Goal: Communication & Community: Answer question/provide support

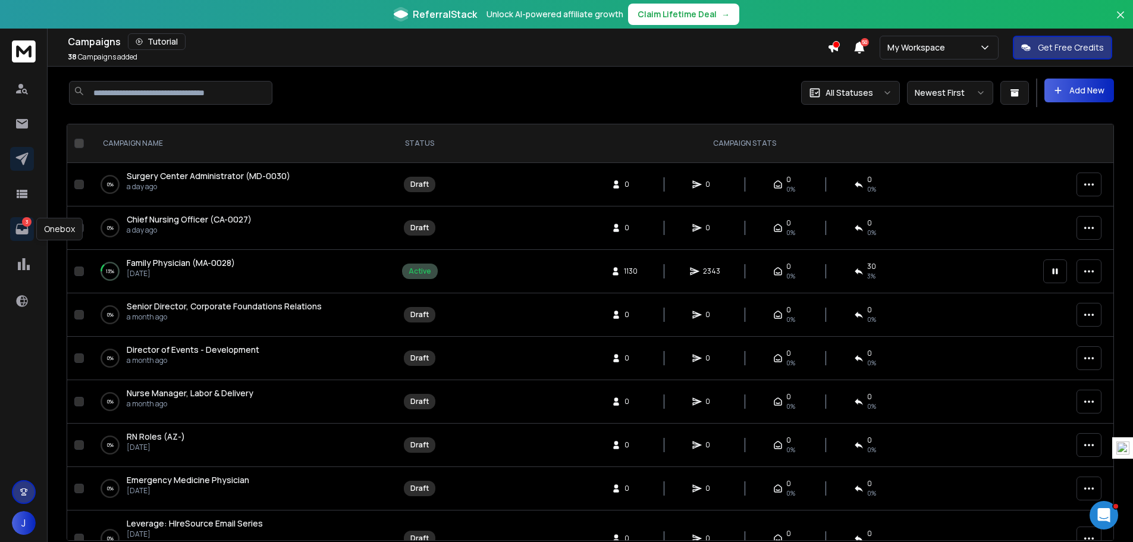
click at [20, 224] on icon at bounding box center [21, 229] width 12 height 11
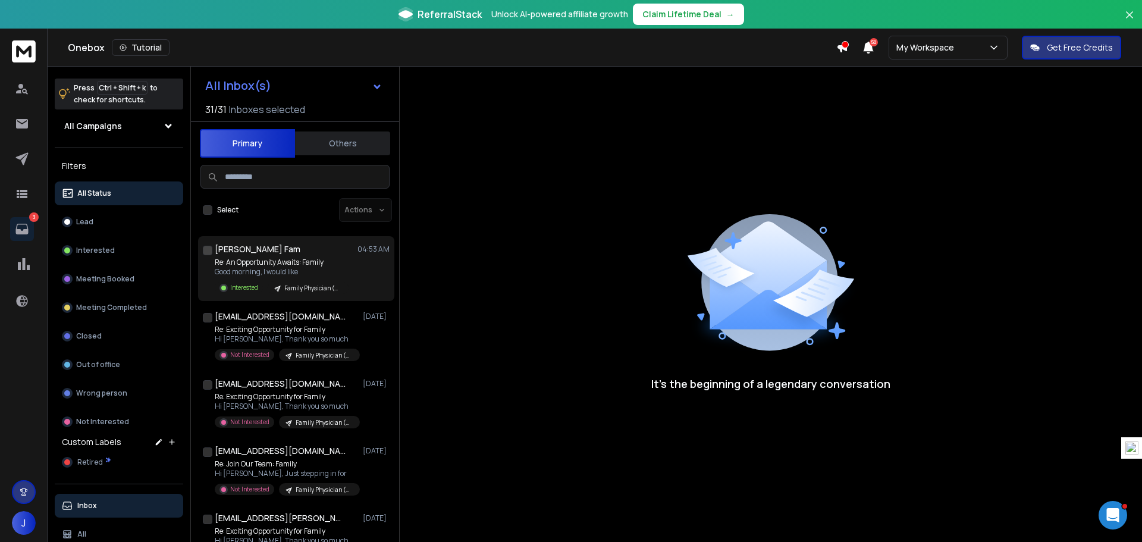
click at [332, 263] on p "Re: An Opportunity Awaits: Family" at bounding box center [282, 262] width 134 height 10
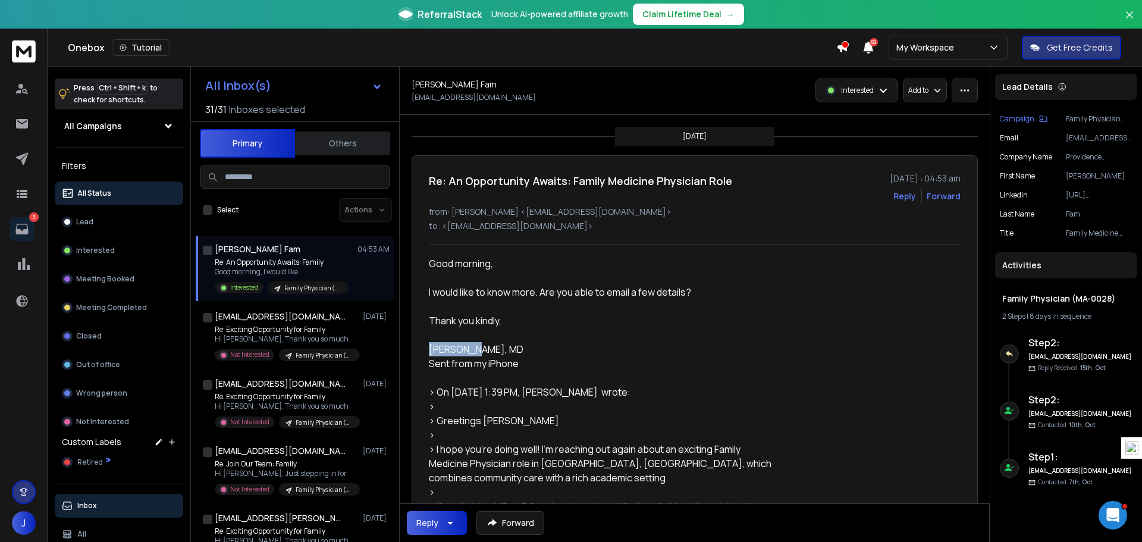
drag, startPoint x: 430, startPoint y: 348, endPoint x: 470, endPoint y: 347, distance: 39.2
copy div "Maria Fam"
